Goal: Task Accomplishment & Management: Manage account settings

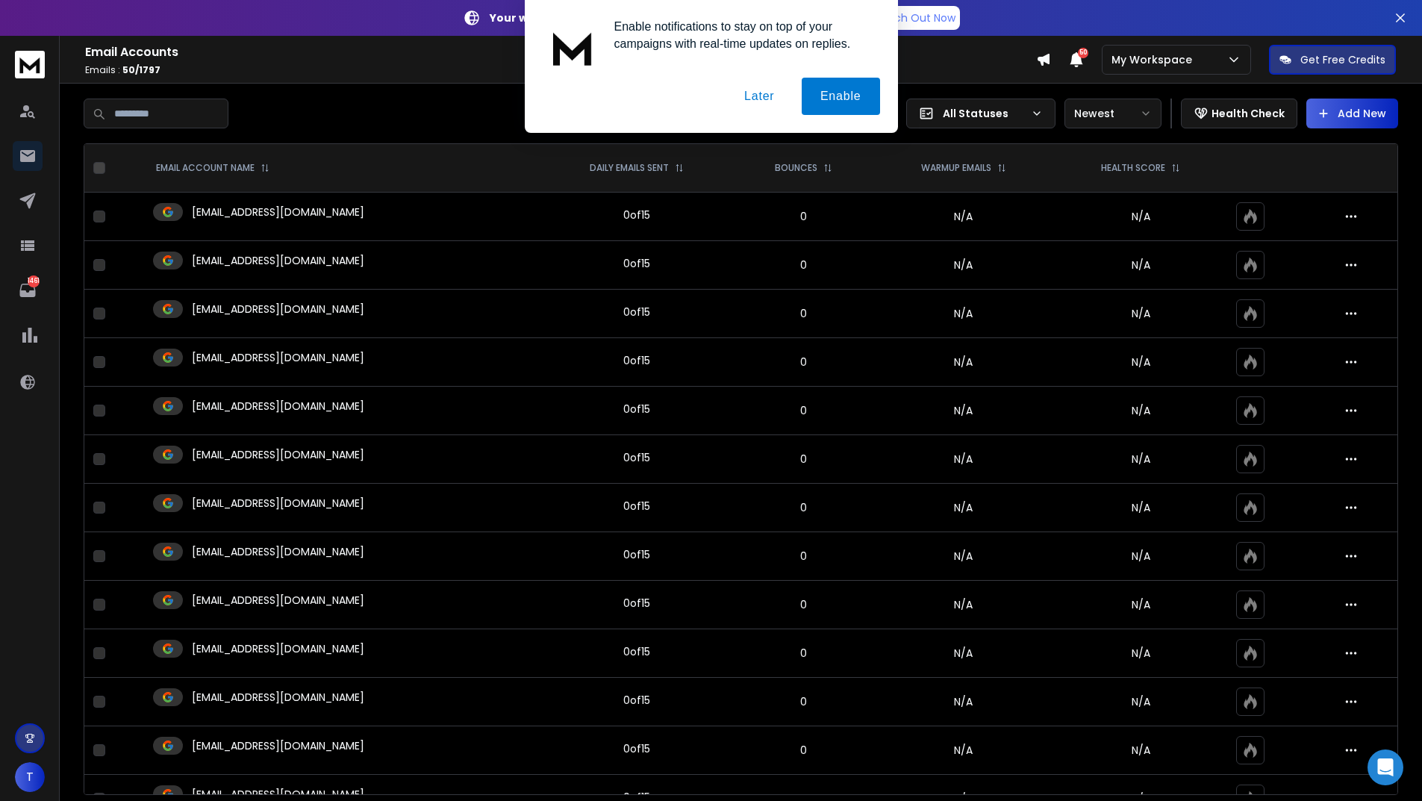
drag, startPoint x: 771, startPoint y: 95, endPoint x: 1242, endPoint y: 108, distance: 472.1
click at [771, 98] on button "Later" at bounding box center [759, 96] width 67 height 37
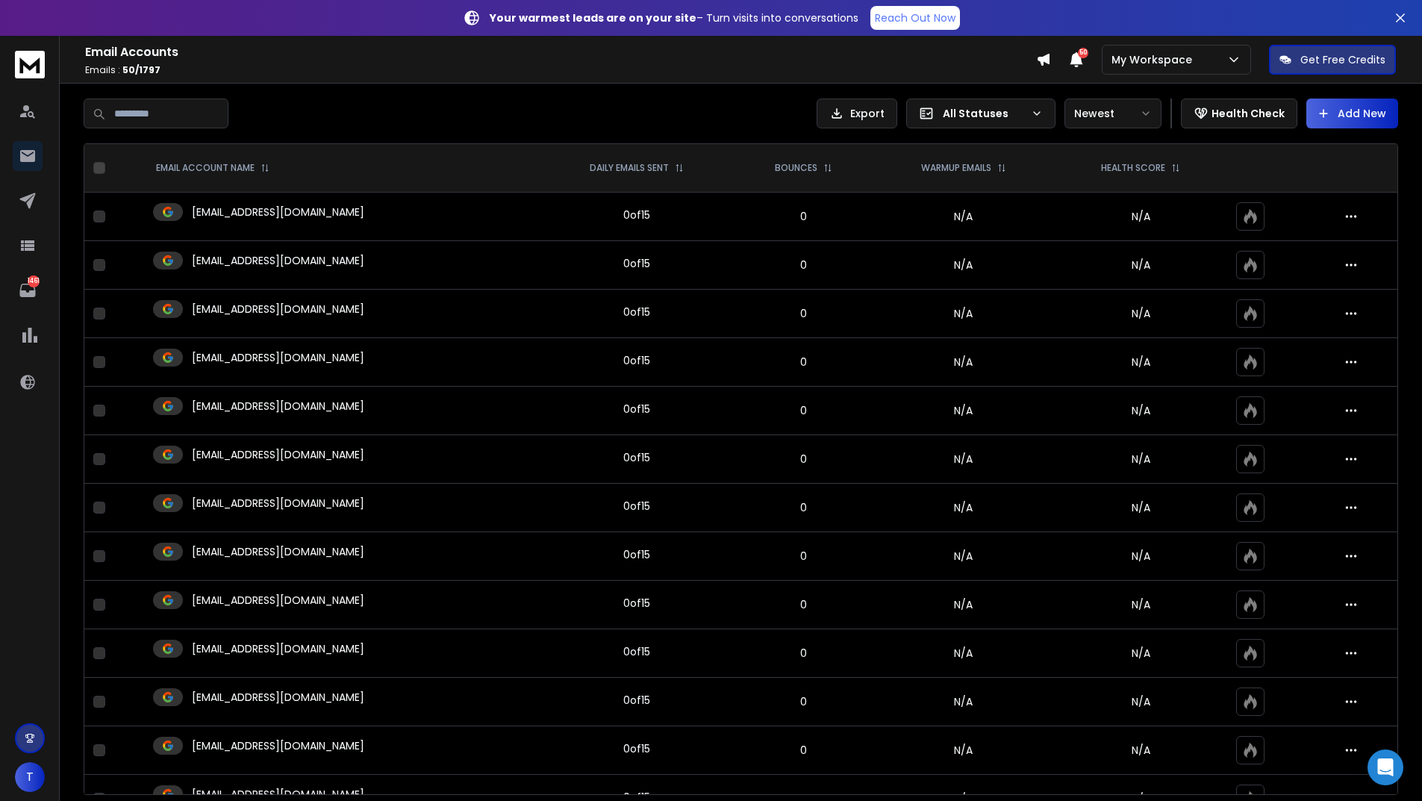
drag, startPoint x: 1346, startPoint y: 111, endPoint x: 1155, endPoint y: 275, distance: 251.5
click at [1346, 112] on button "Add New" at bounding box center [1353, 114] width 92 height 30
click at [1357, 104] on button "Add New" at bounding box center [1353, 114] width 92 height 30
click at [1342, 112] on button "Add New" at bounding box center [1353, 114] width 92 height 30
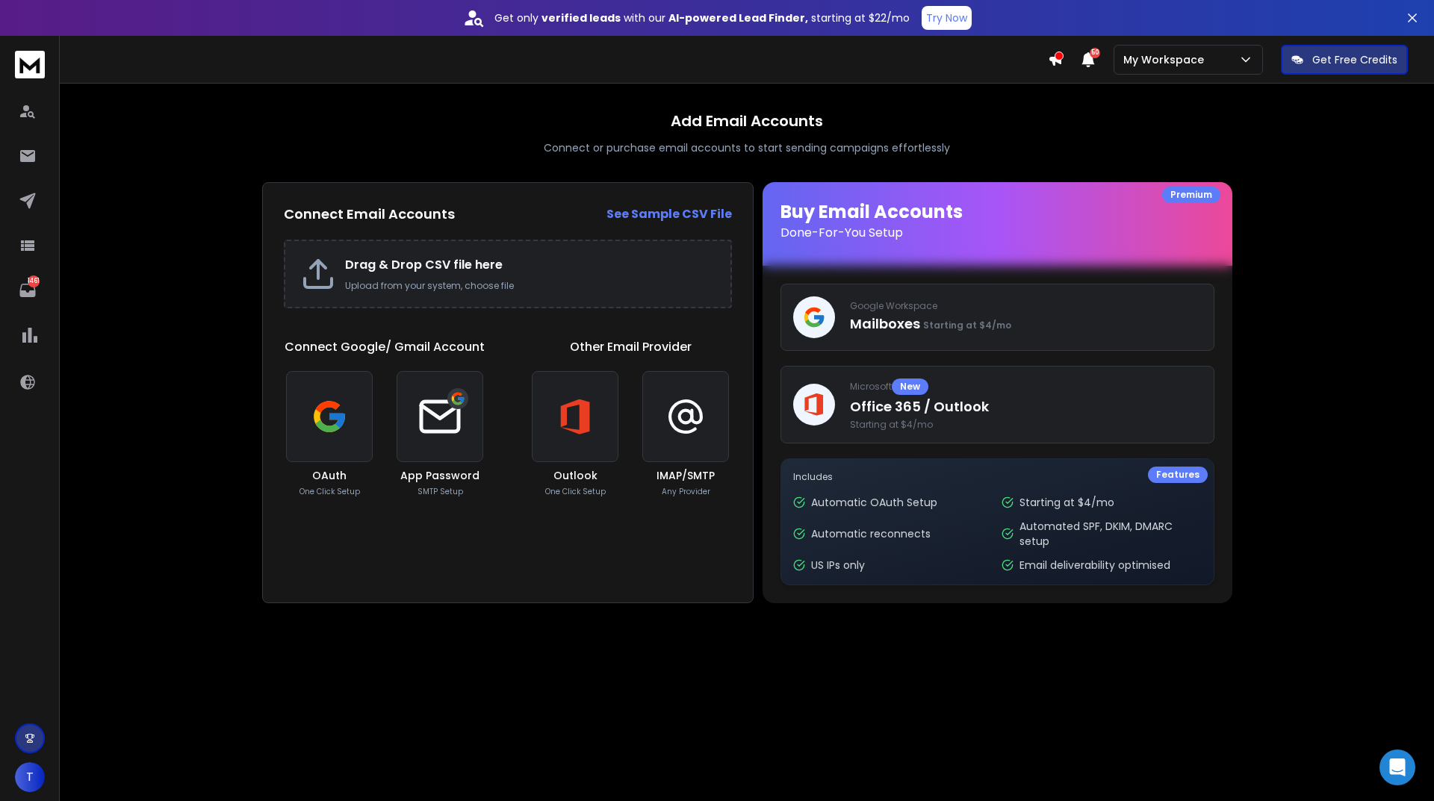
click at [316, 423] on icon at bounding box center [329, 416] width 37 height 45
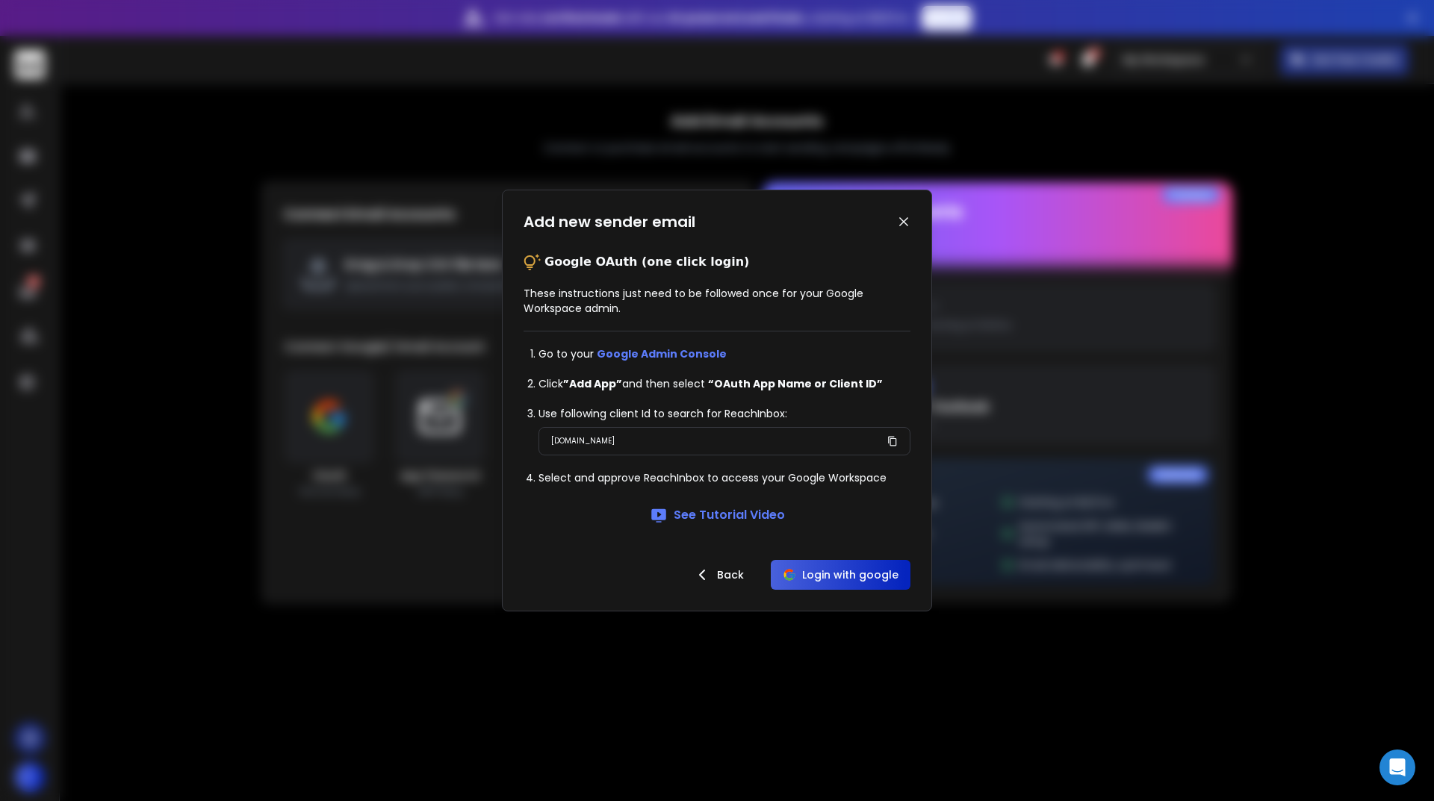
click at [788, 575] on icon at bounding box center [788, 574] width 13 height 13
